Goal: Task Accomplishment & Management: Use online tool/utility

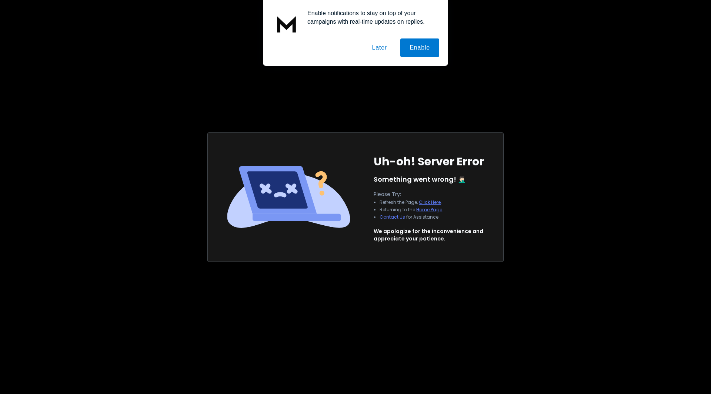
click at [385, 44] on button "Later" at bounding box center [379, 48] width 33 height 19
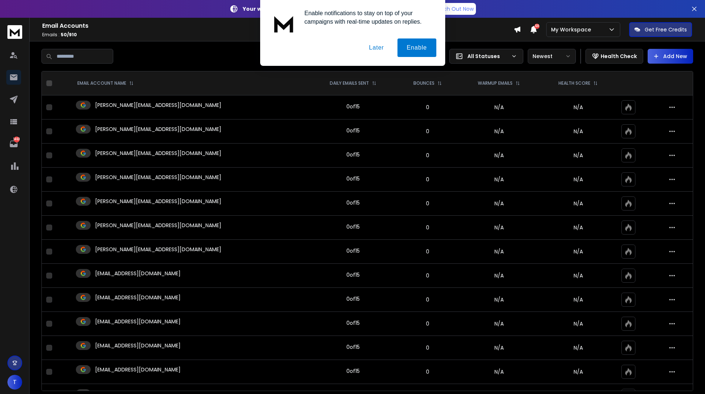
click at [382, 45] on button "Later" at bounding box center [376, 48] width 33 height 19
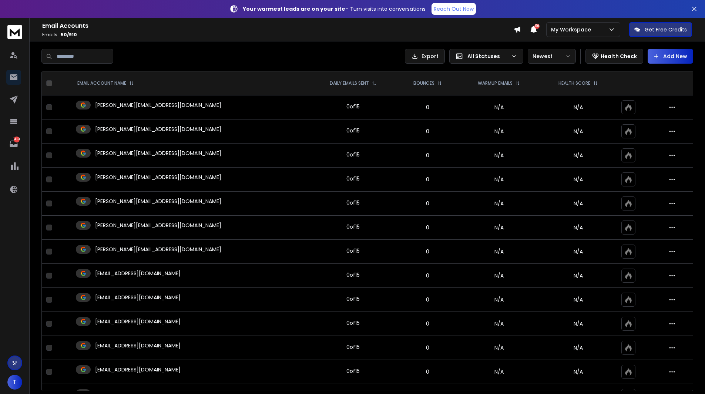
click at [659, 53] on button "Add New" at bounding box center [671, 56] width 46 height 15
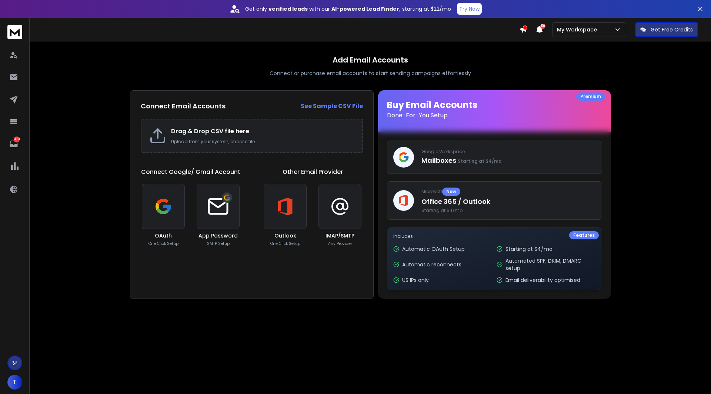
click at [176, 213] on div at bounding box center [163, 206] width 43 height 45
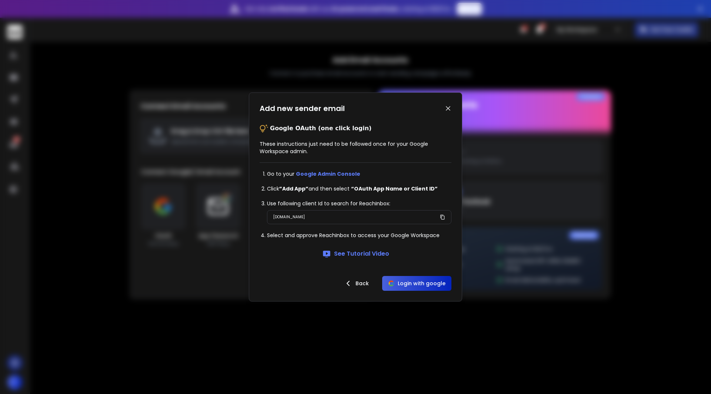
click at [401, 283] on button "Login with google" at bounding box center [416, 283] width 69 height 15
